Goal: Task Accomplishment & Management: Manage account settings

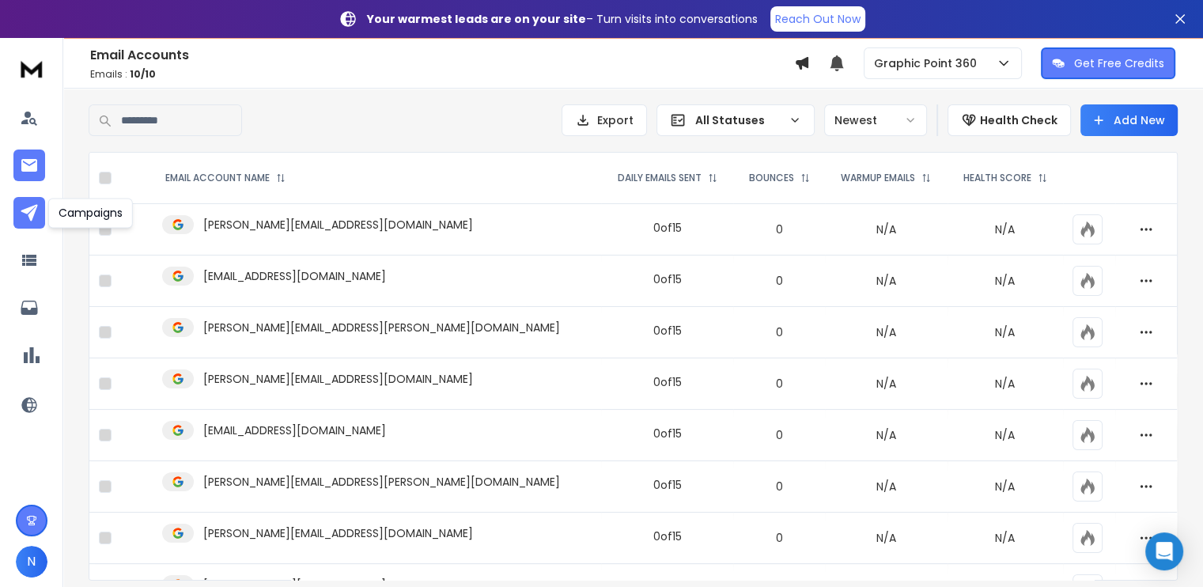
click at [27, 210] on icon at bounding box center [29, 212] width 17 height 17
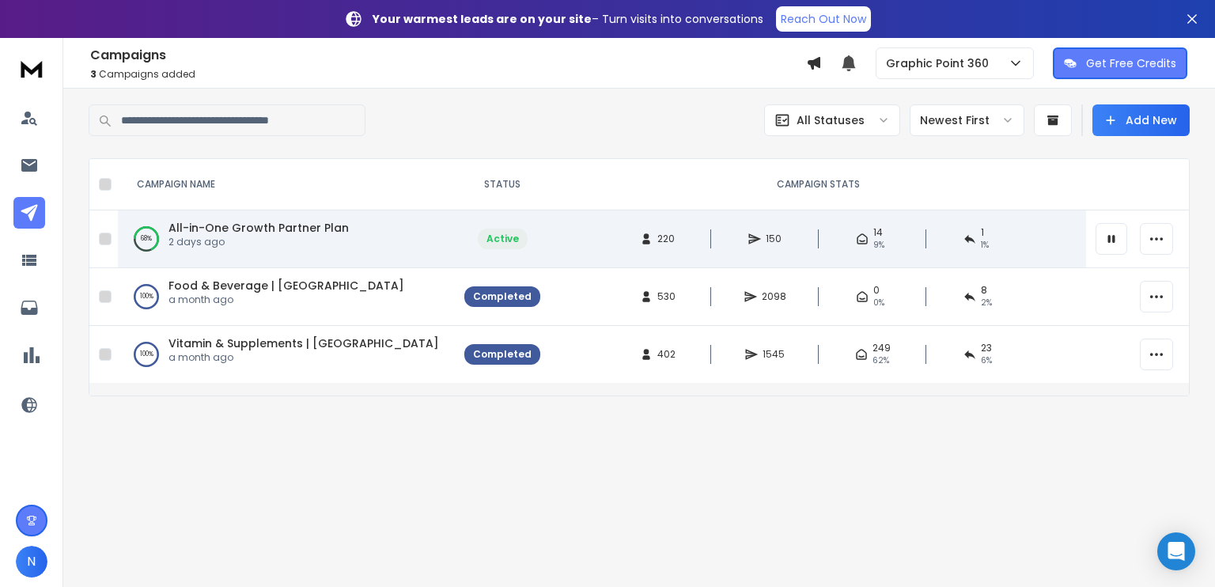
click at [256, 221] on span "All-in-One Growth Partner Plan" at bounding box center [258, 228] width 180 height 16
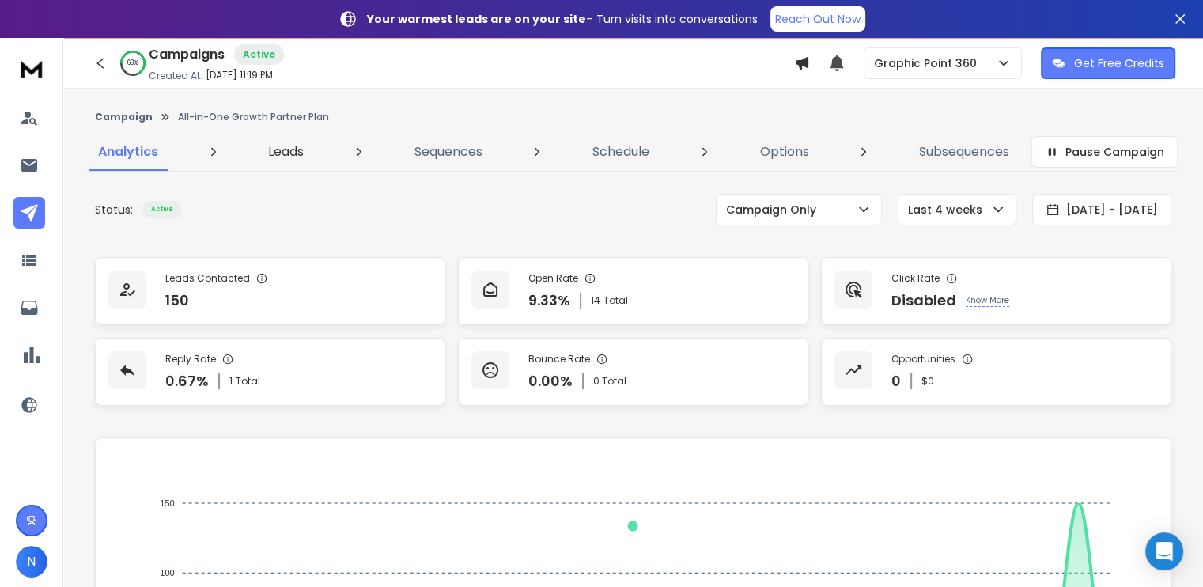
click at [268, 146] on p "Leads" at bounding box center [286, 151] width 36 height 19
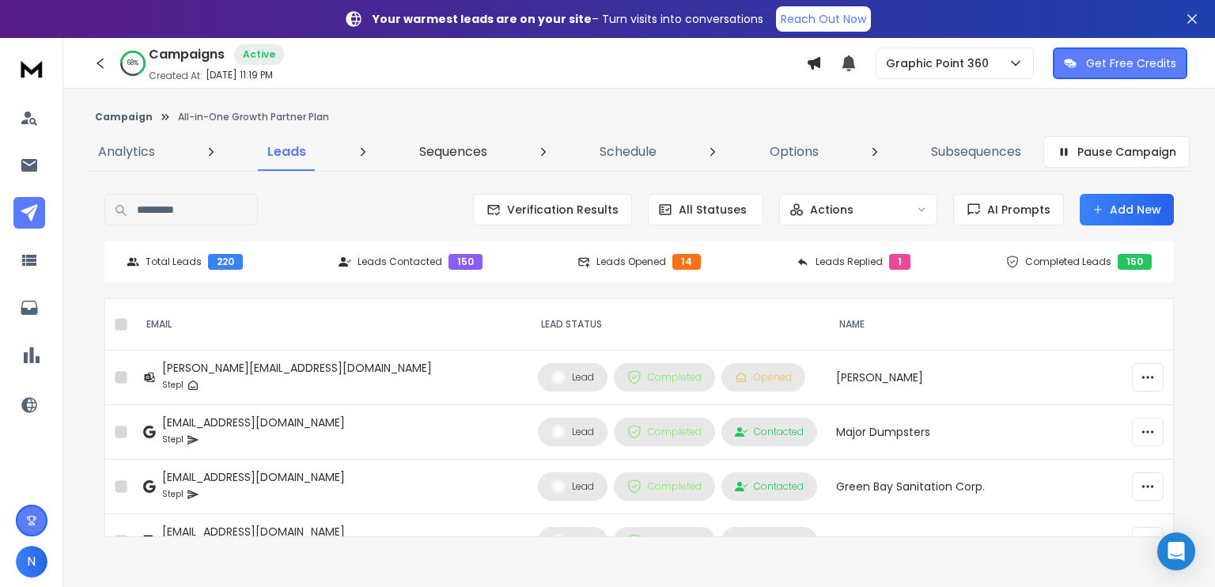
click at [468, 157] on p "Sequences" at bounding box center [453, 151] width 68 height 19
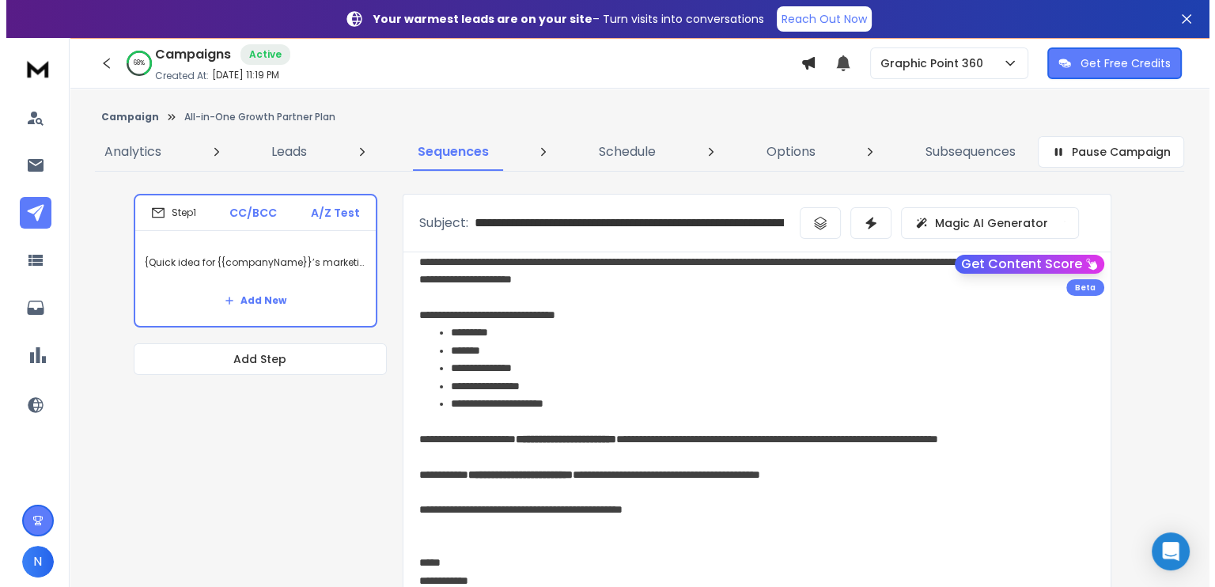
scroll to position [85, 0]
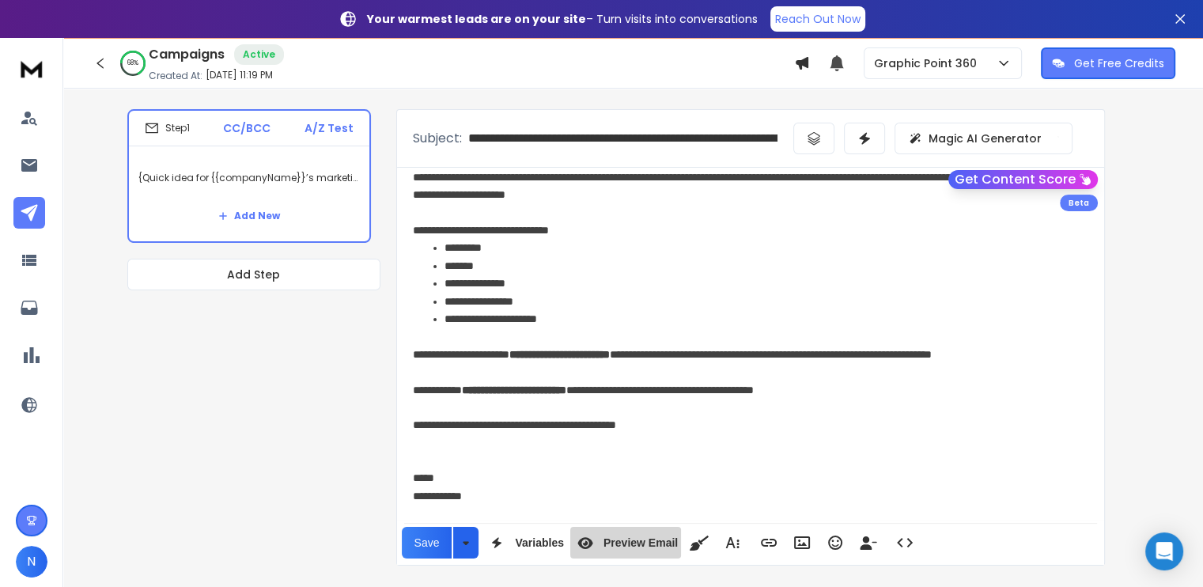
click at [612, 542] on span "Preview Email" at bounding box center [640, 542] width 81 height 13
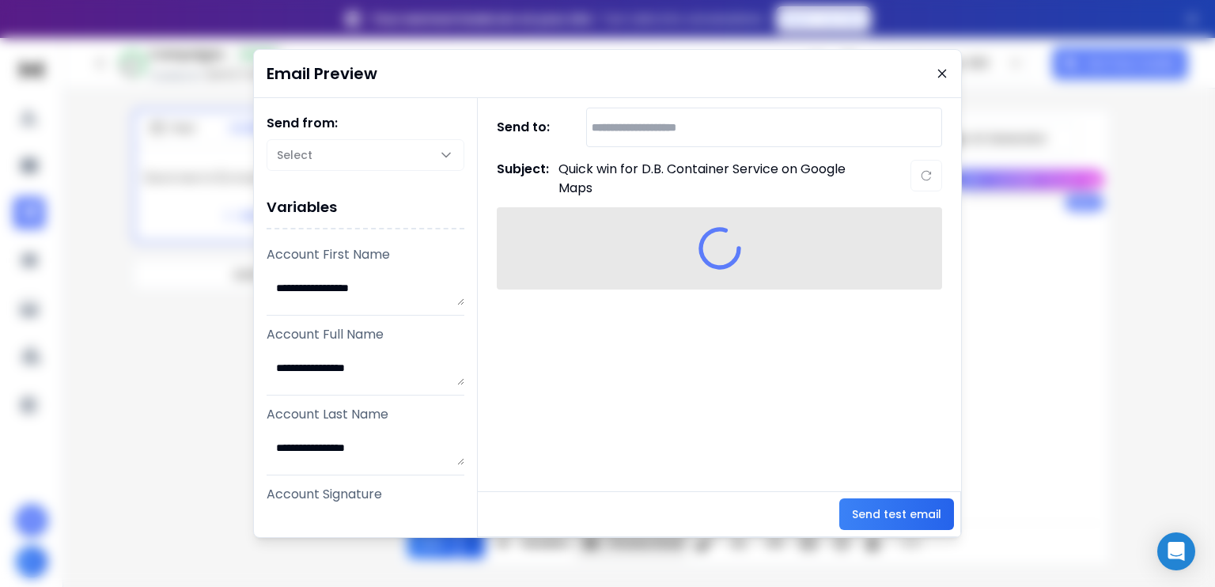
type textarea "**********"
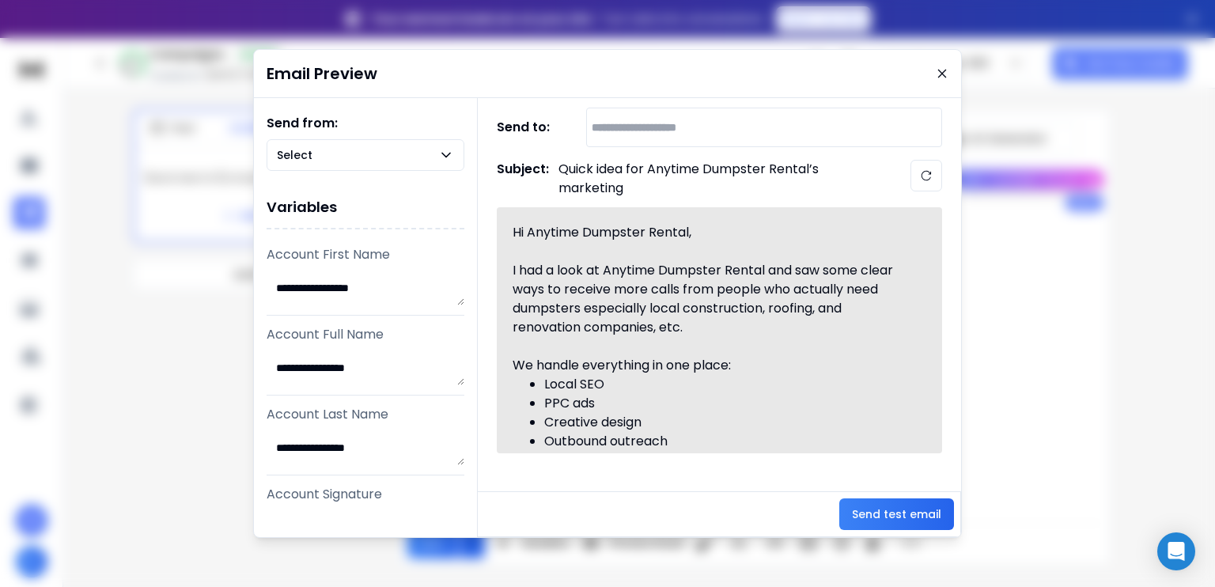
type textarea "******"
type textarea "**********"
type textarea "******"
type textarea "**********"
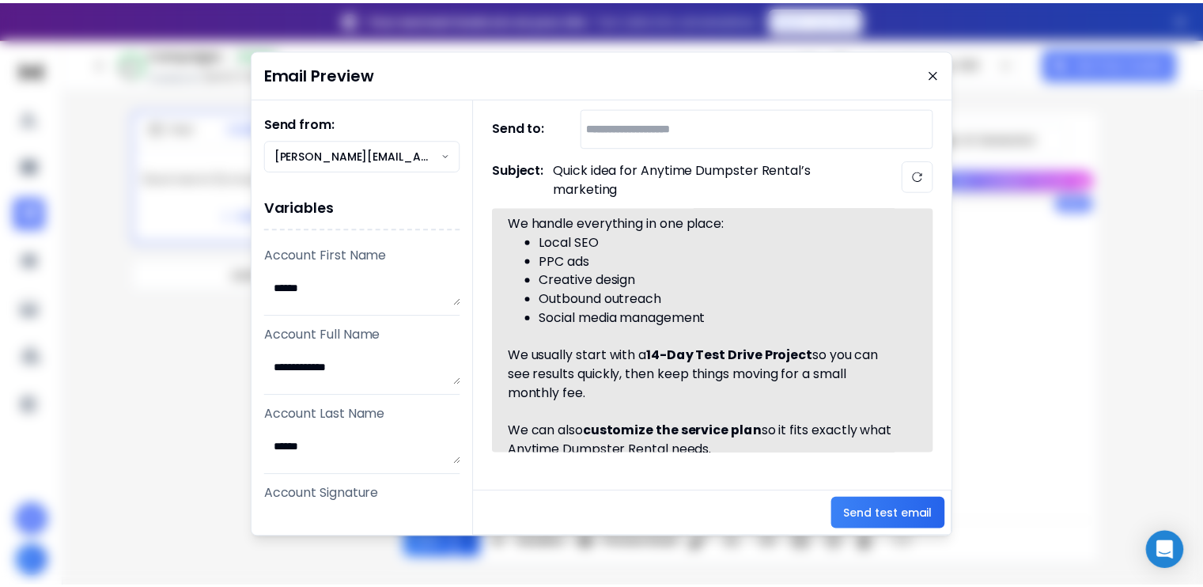
scroll to position [263, 0]
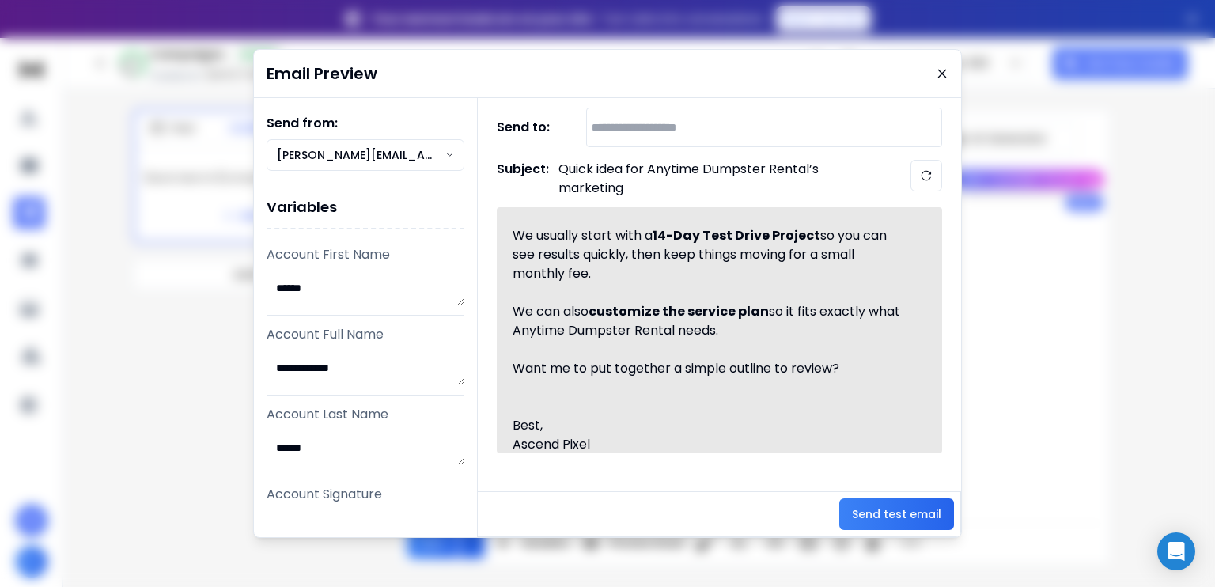
click at [943, 71] on icon at bounding box center [941, 73] width 13 height 13
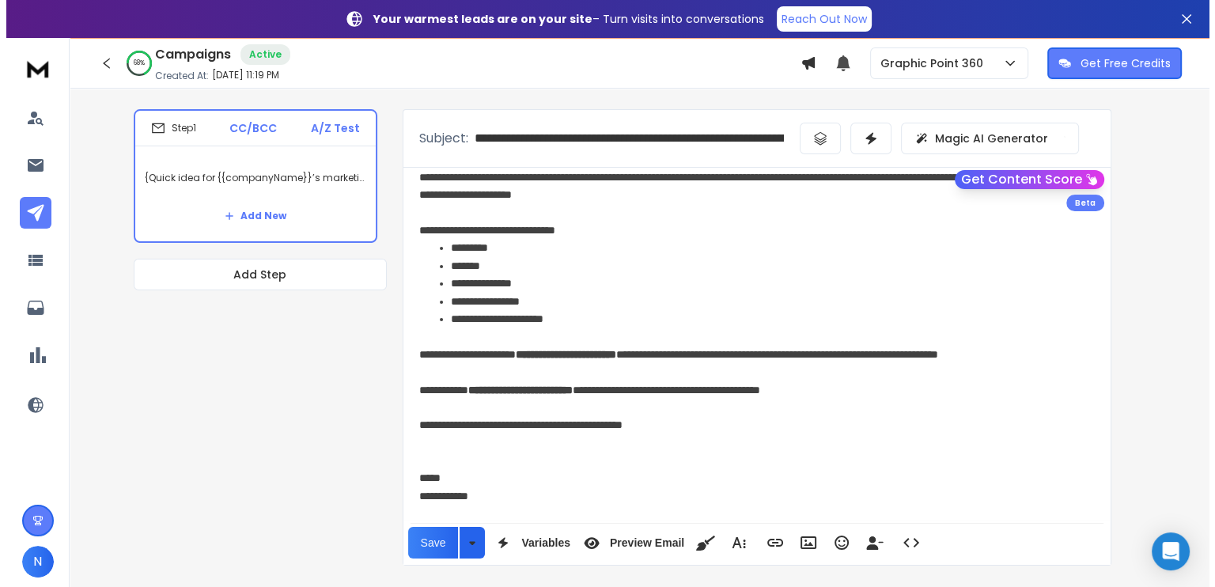
scroll to position [0, 0]
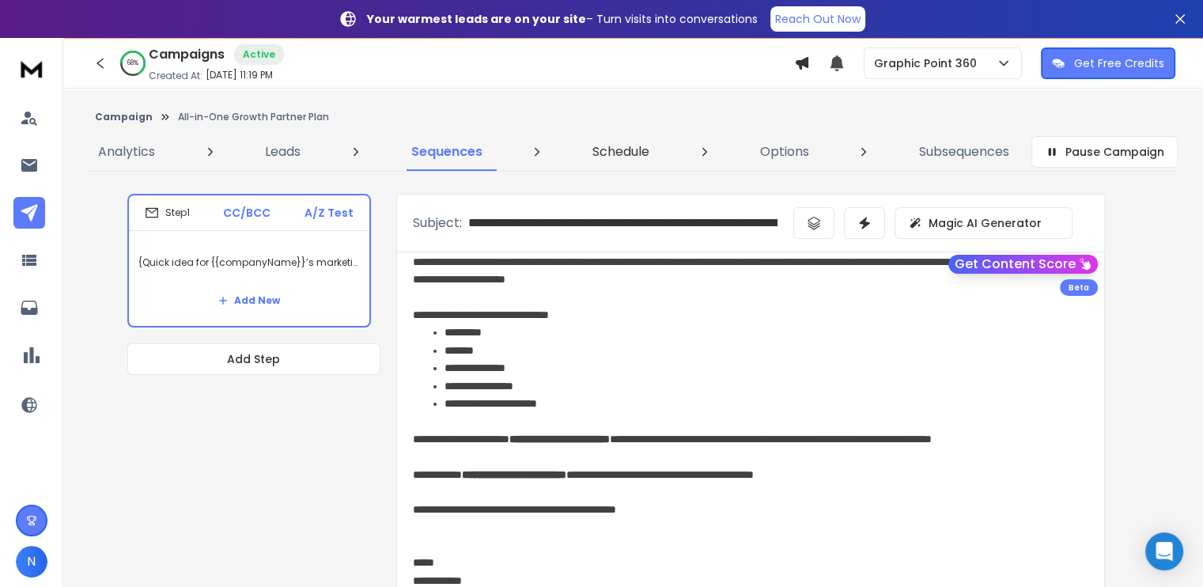
click at [610, 142] on p "Schedule" at bounding box center [620, 151] width 57 height 19
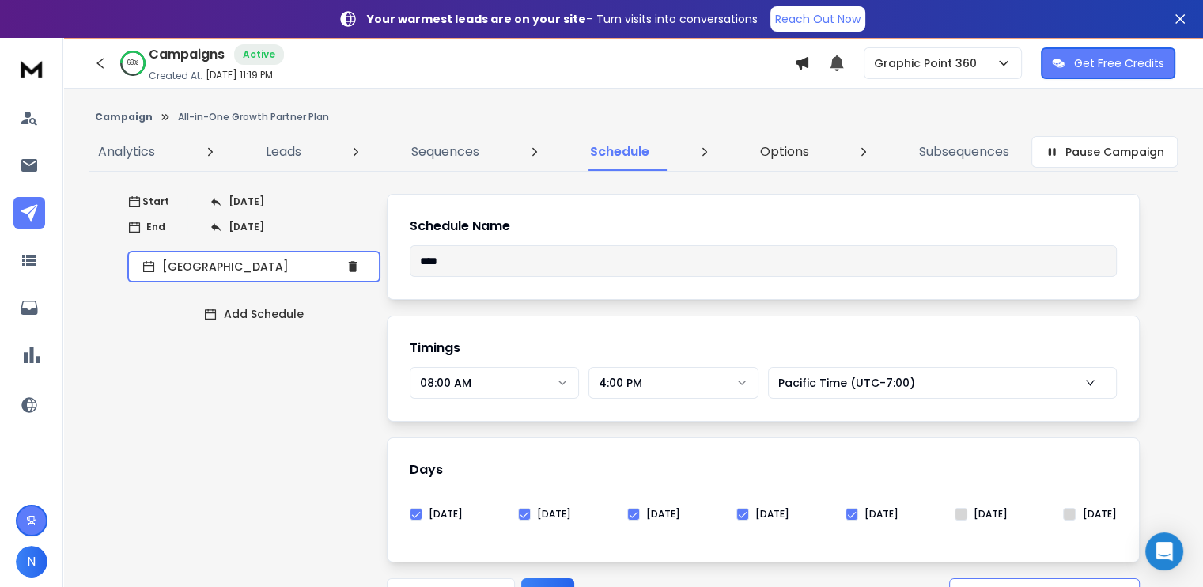
click at [772, 158] on p "Options" at bounding box center [783, 151] width 49 height 19
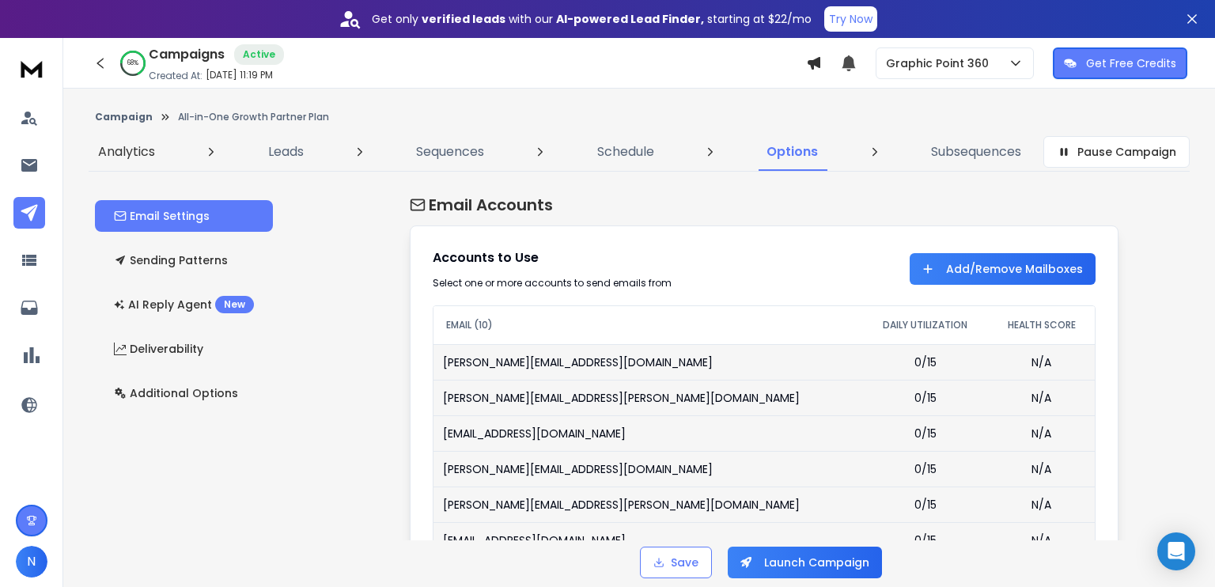
click at [142, 151] on p "Analytics" at bounding box center [126, 151] width 57 height 19
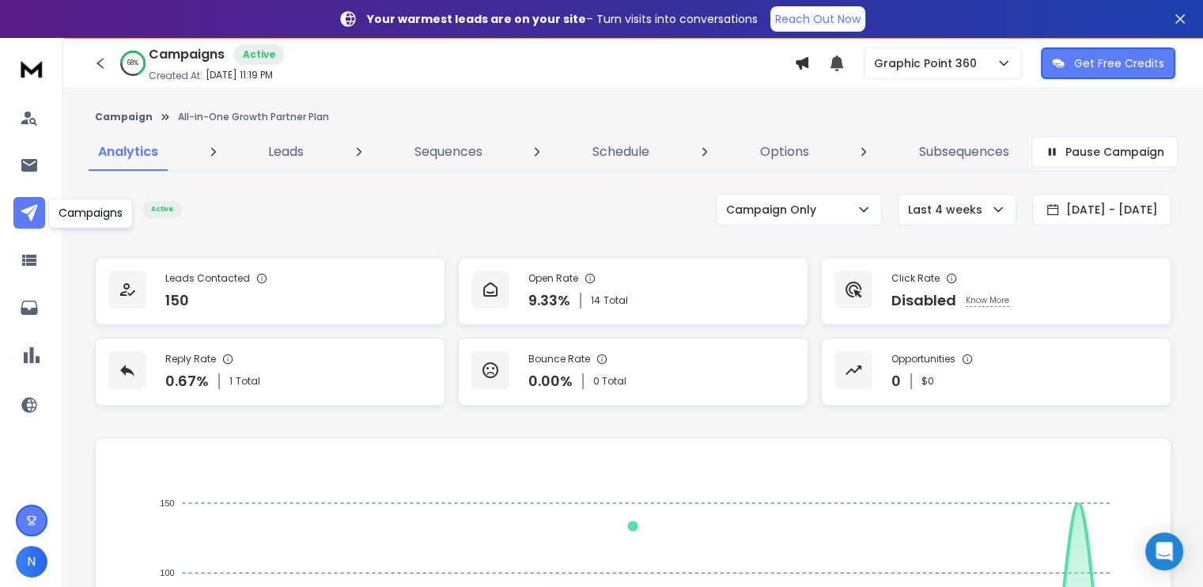
click at [20, 206] on icon at bounding box center [29, 212] width 19 height 19
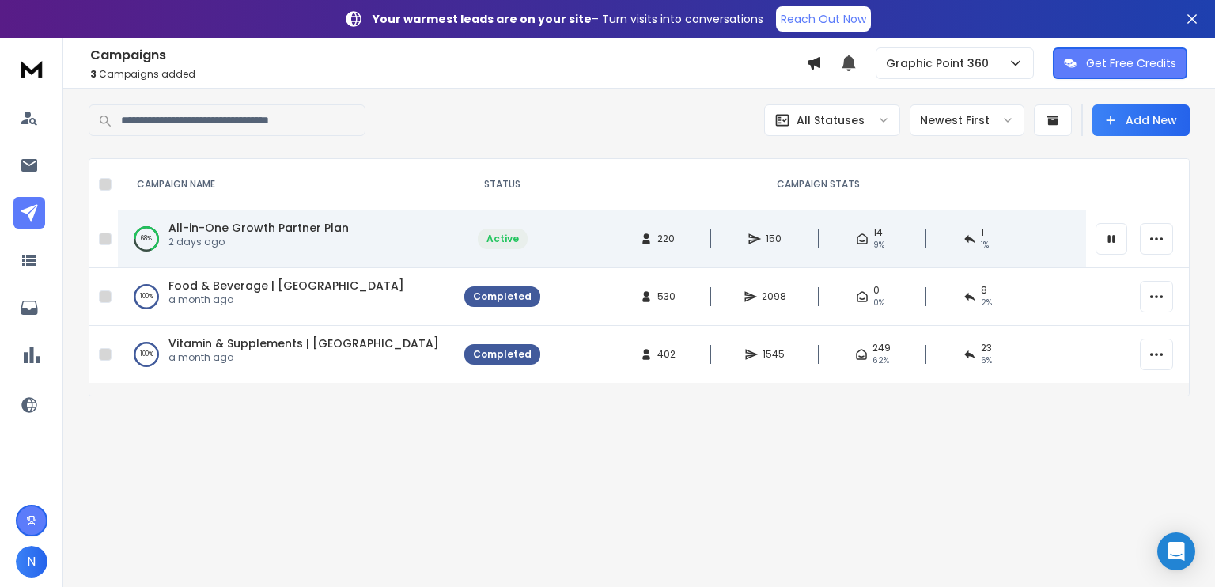
click at [330, 228] on span "All-in-One Growth Partner Plan" at bounding box center [258, 228] width 180 height 16
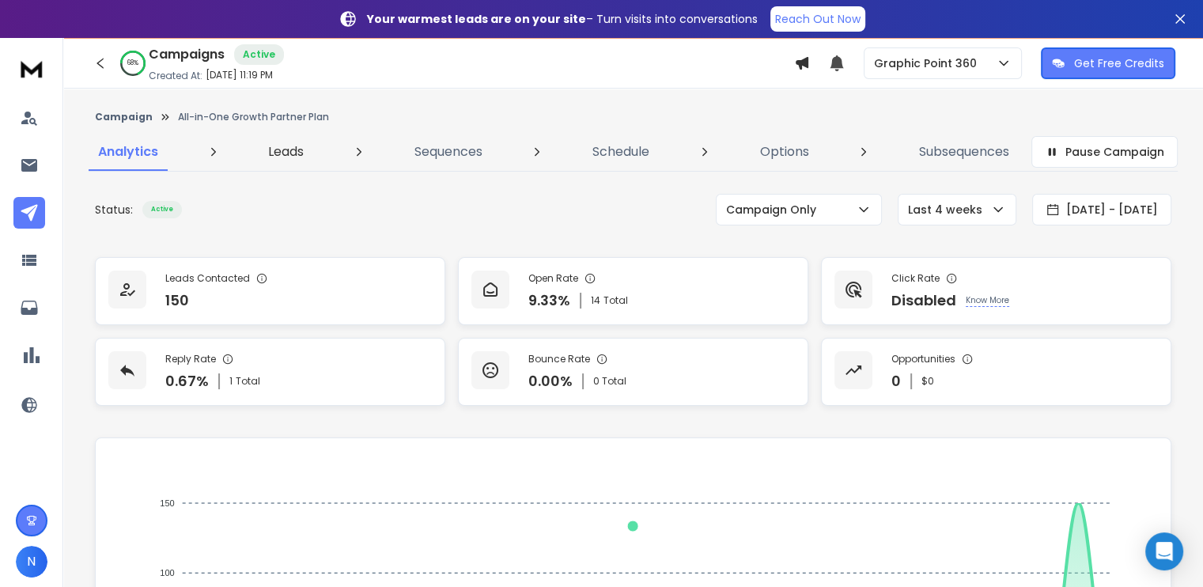
click at [281, 142] on p "Leads" at bounding box center [286, 151] width 36 height 19
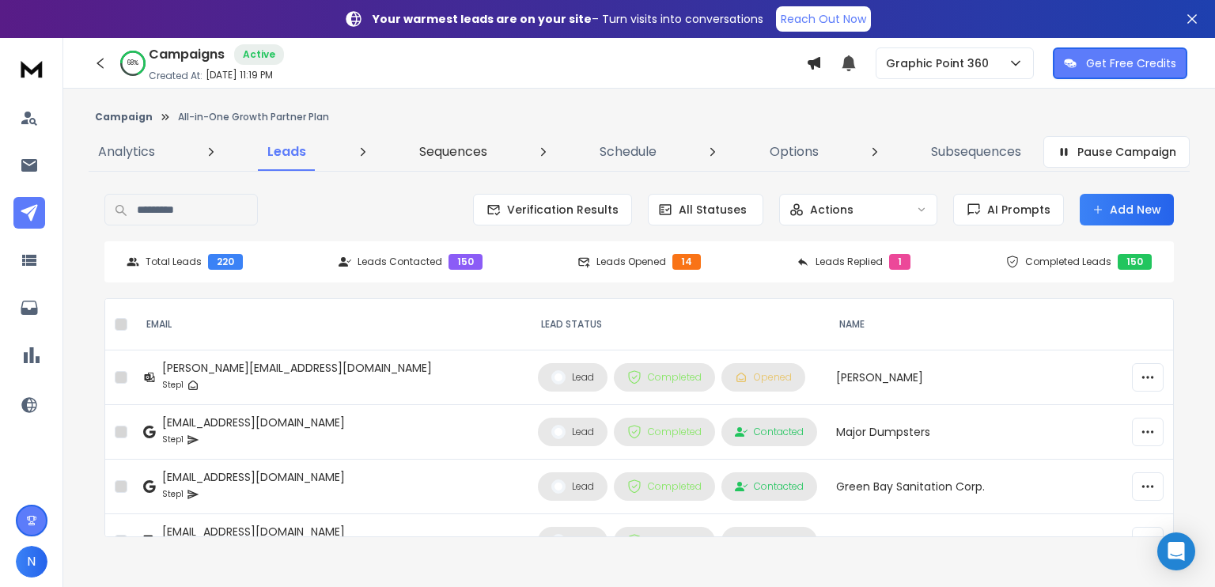
click at [446, 159] on p "Sequences" at bounding box center [453, 151] width 68 height 19
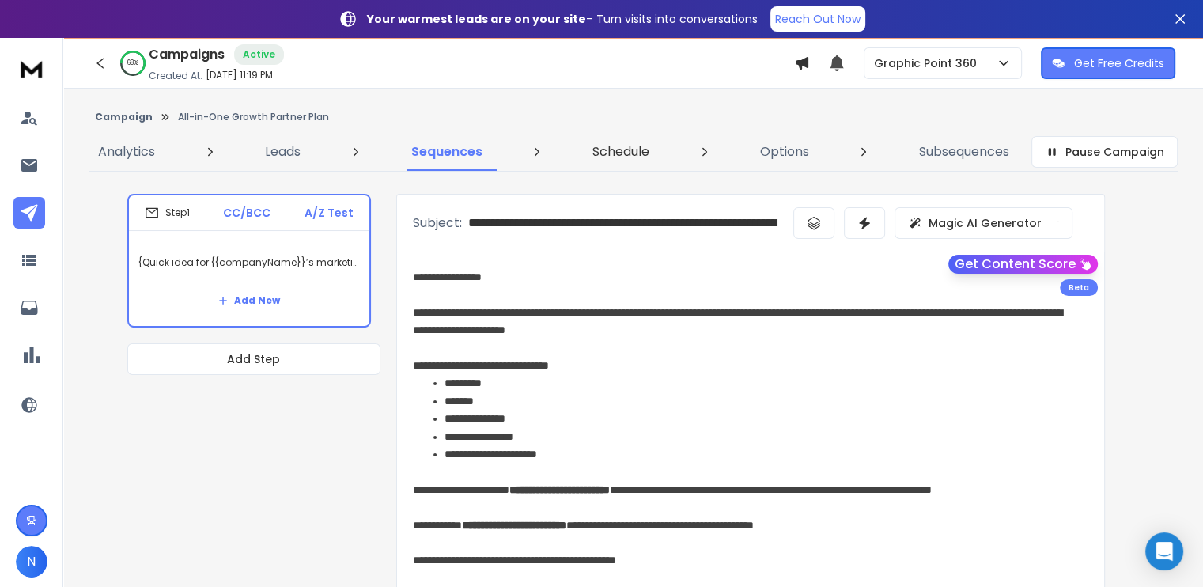
click at [604, 157] on p "Schedule" at bounding box center [620, 151] width 57 height 19
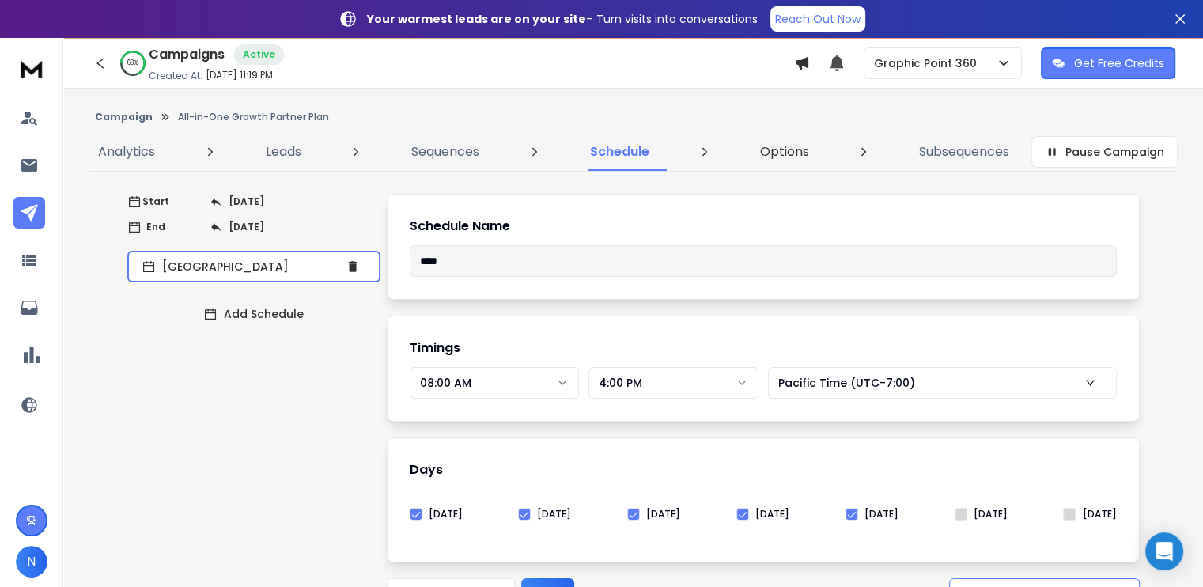
click at [755, 147] on link "Options" at bounding box center [784, 152] width 68 height 38
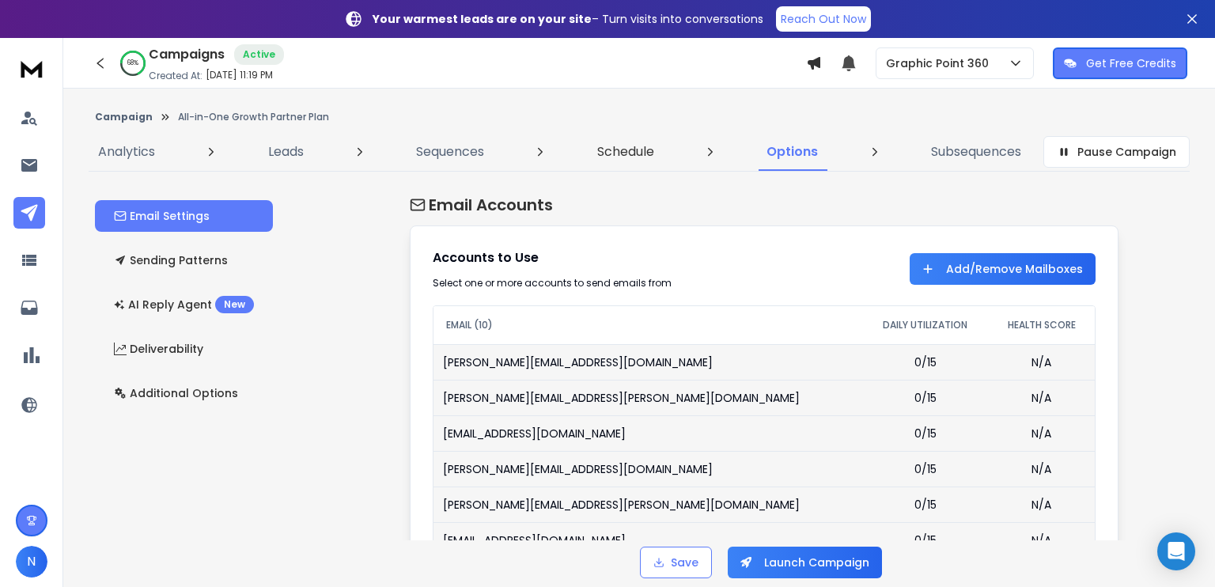
click at [623, 145] on p "Schedule" at bounding box center [625, 151] width 57 height 19
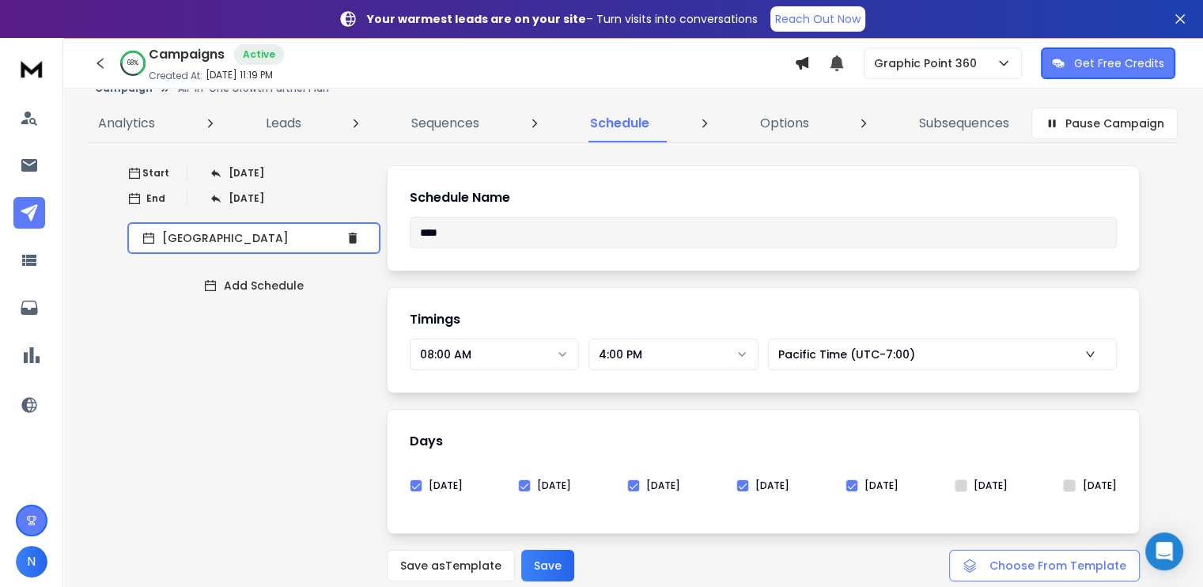
scroll to position [43, 0]
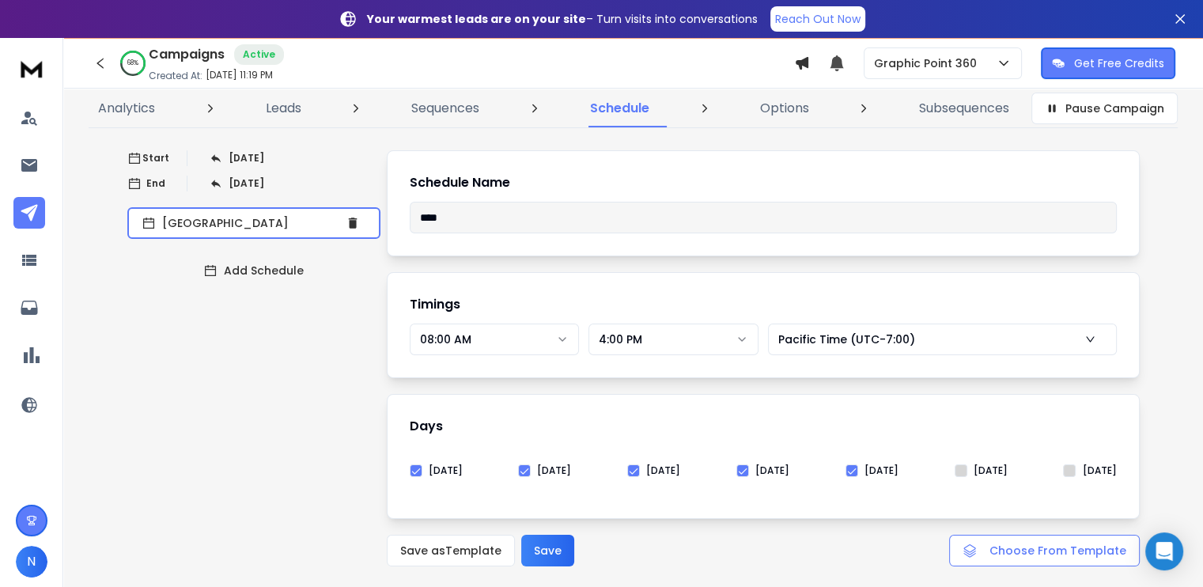
click at [958, 470] on button "Saturday" at bounding box center [960, 470] width 13 height 13
click at [542, 549] on button "Save" at bounding box center [547, 551] width 53 height 32
click at [42, 215] on link at bounding box center [29, 213] width 32 height 32
